Goal: Task Accomplishment & Management: Manage account settings

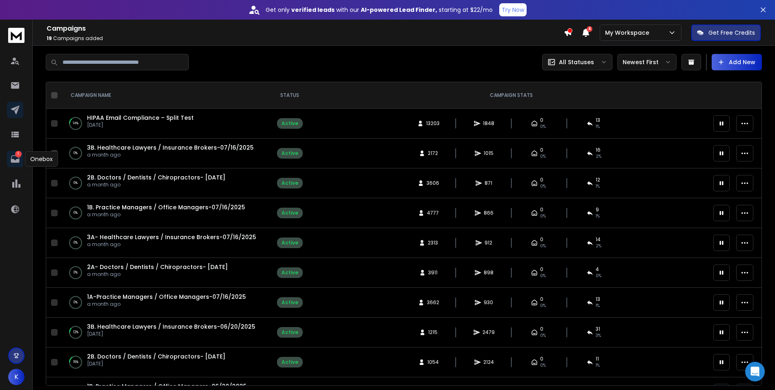
click at [19, 158] on icon at bounding box center [15, 158] width 9 height 7
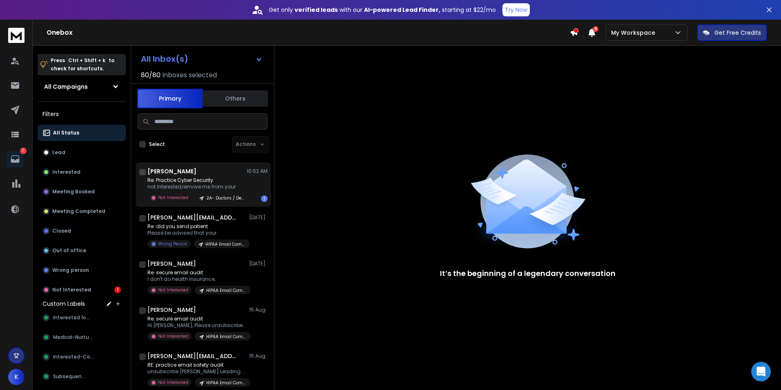
click at [214, 179] on p "Re: Practice Cyber Security" at bounding box center [196, 180] width 98 height 7
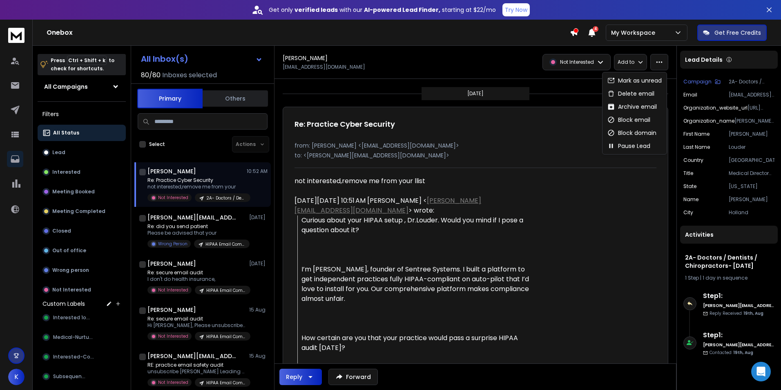
click at [656, 58] on icon "button" at bounding box center [659, 61] width 7 height 7
click at [634, 118] on div "Block email" at bounding box center [629, 120] width 43 height 8
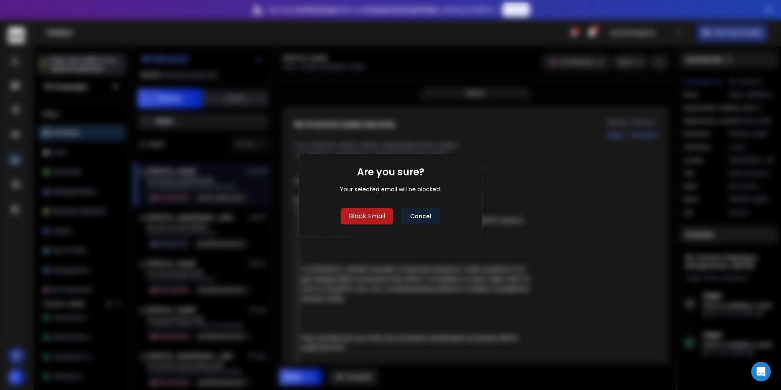
click at [387, 212] on button "Block Email" at bounding box center [367, 216] width 52 height 16
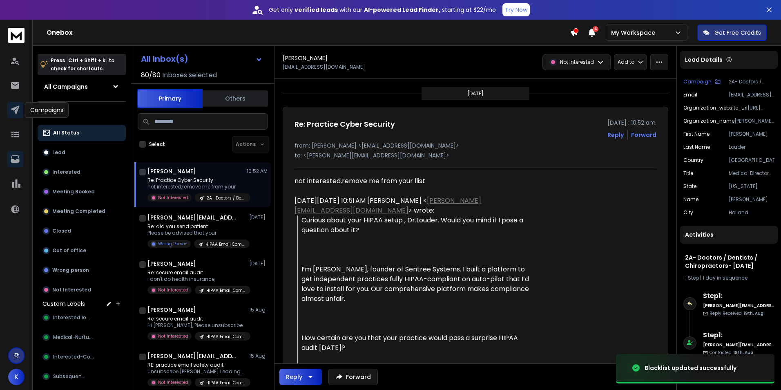
click at [19, 111] on icon at bounding box center [15, 110] width 10 height 10
